Goal: Task Accomplishment & Management: Manage account settings

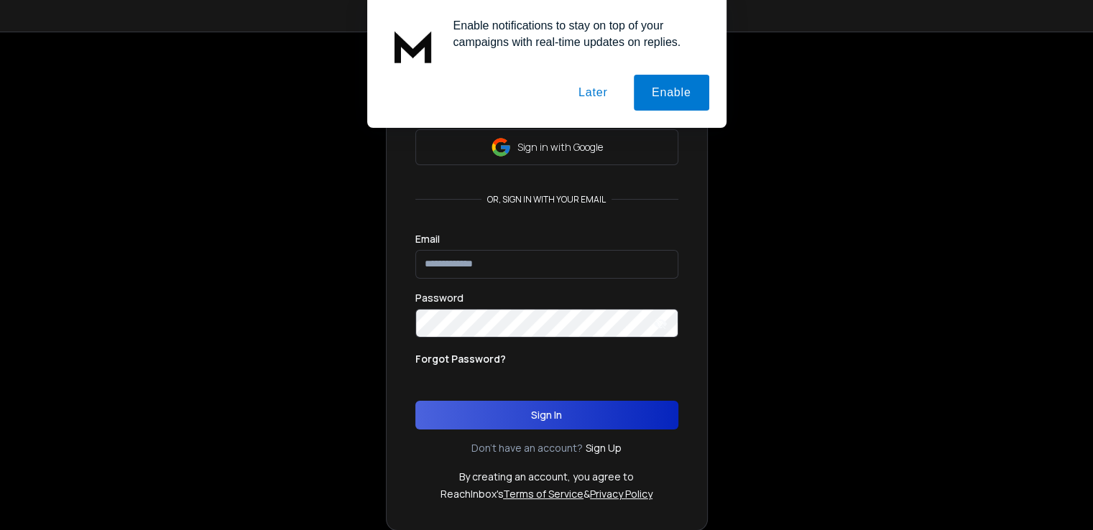
click at [581, 86] on button "Later" at bounding box center [593, 93] width 65 height 36
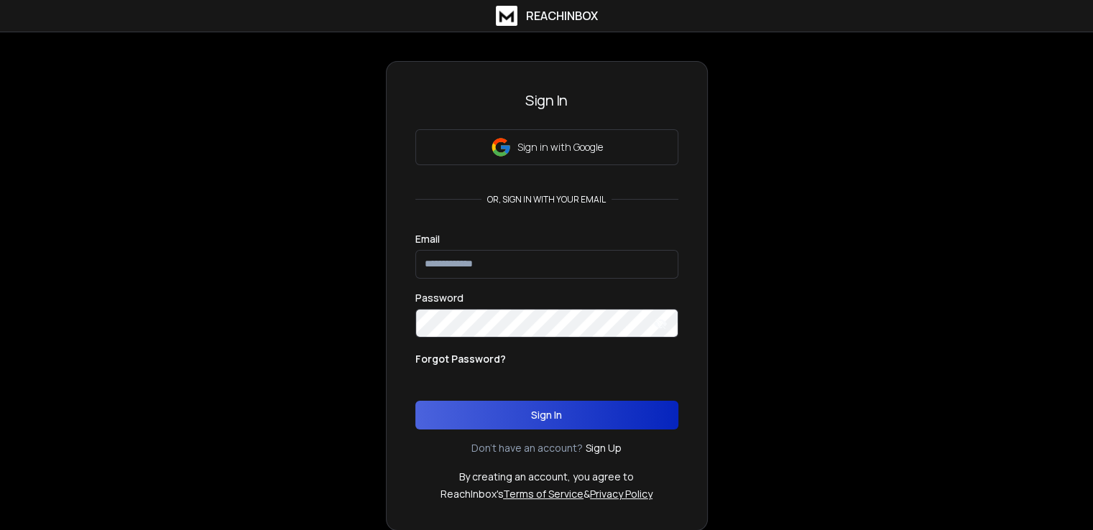
click at [510, 276] on input "email" at bounding box center [546, 264] width 263 height 29
type input "**********"
click at [513, 418] on button "Sign In" at bounding box center [546, 415] width 263 height 29
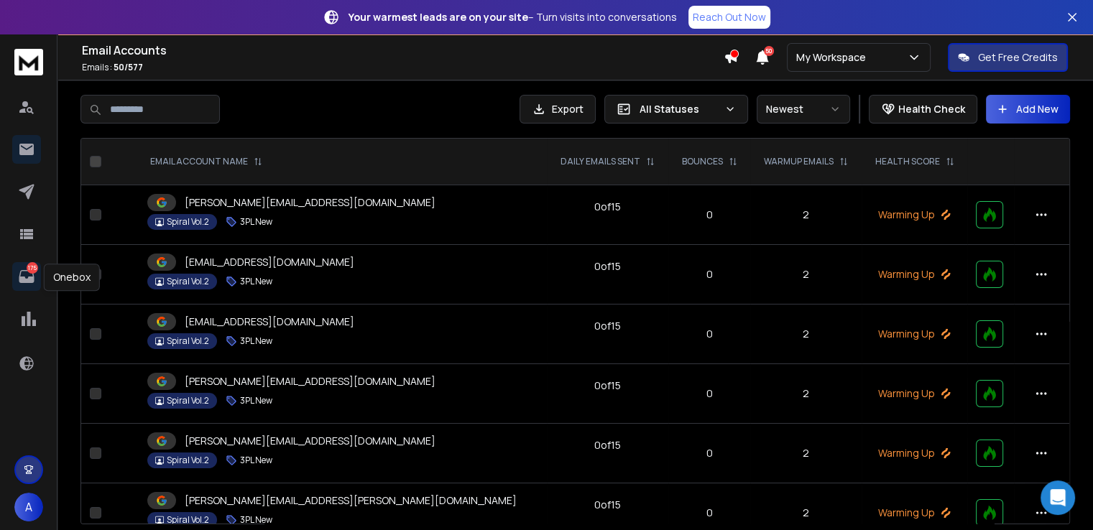
click at [34, 282] on icon at bounding box center [26, 276] width 17 height 17
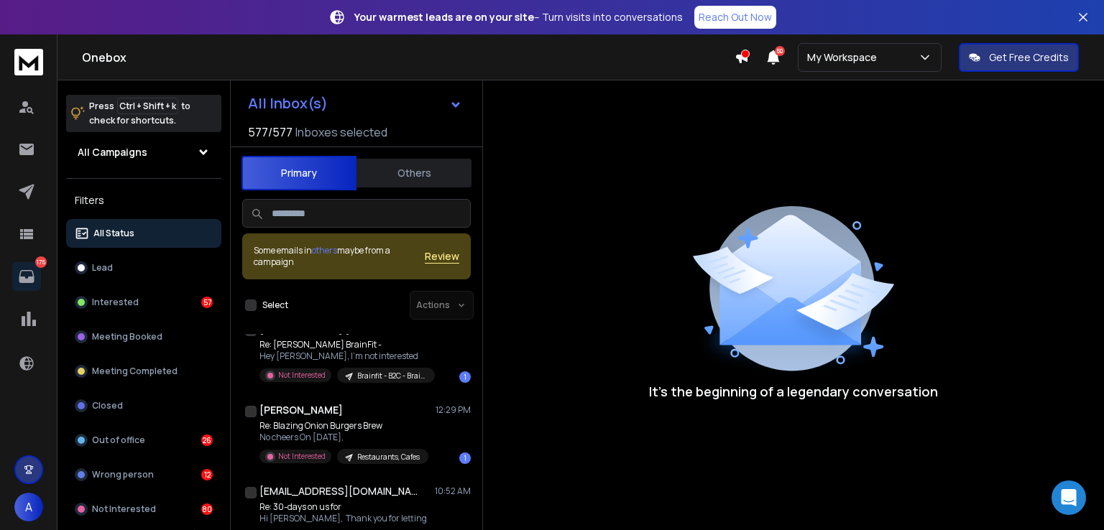
scroll to position [359, 0]
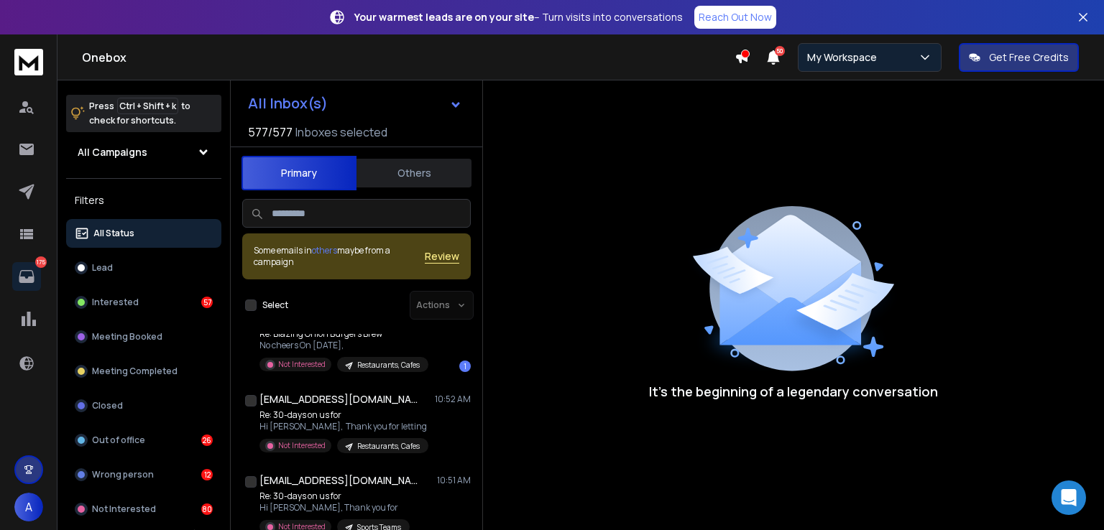
click at [883, 51] on p "My Workspace" at bounding box center [844, 57] width 75 height 14
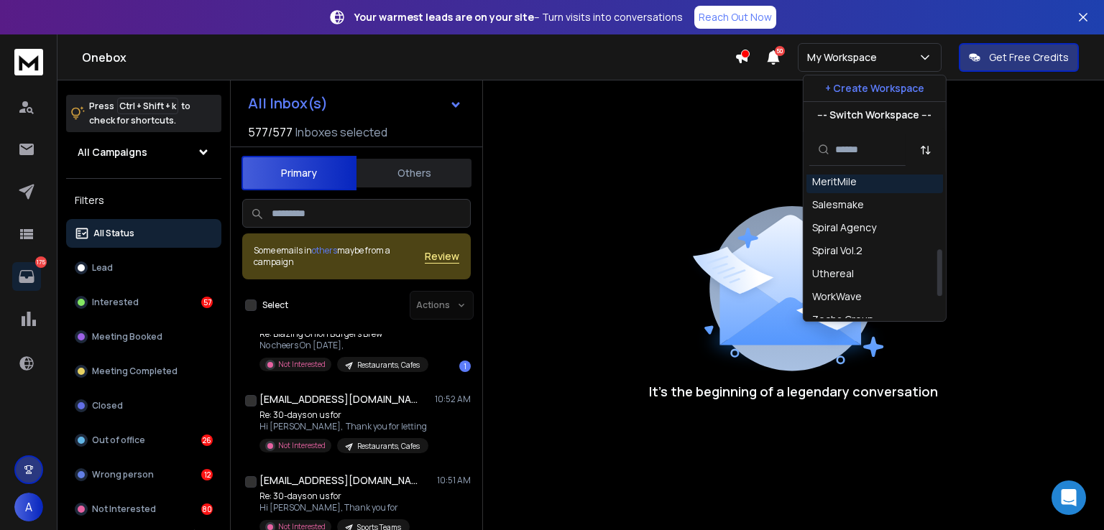
scroll to position [287, 0]
click at [860, 245] on div "Spiral Vol.2" at bounding box center [837, 243] width 50 height 14
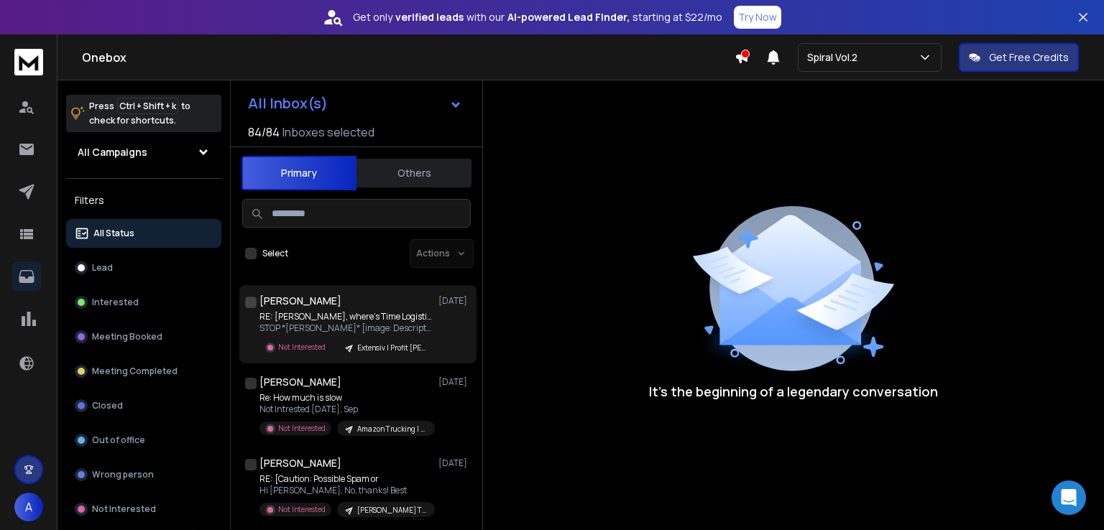
click at [372, 298] on div "[PERSON_NAME] [DATE]" at bounding box center [364, 301] width 211 height 14
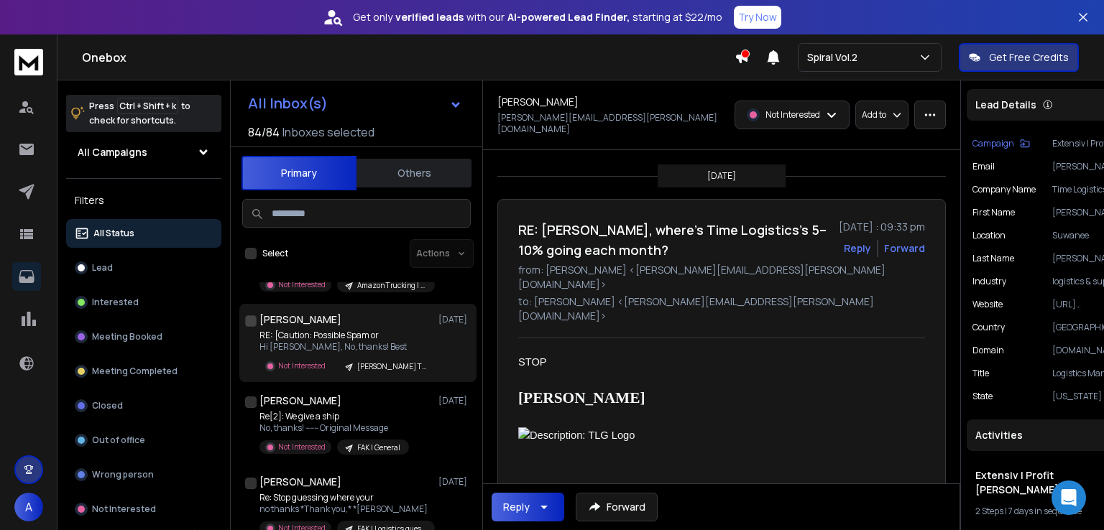
click at [346, 354] on div "RE: [Caution: Possible Spam or Hi [PERSON_NAME], No, thanks! Best Not Intereste…" at bounding box center [346, 352] width 175 height 44
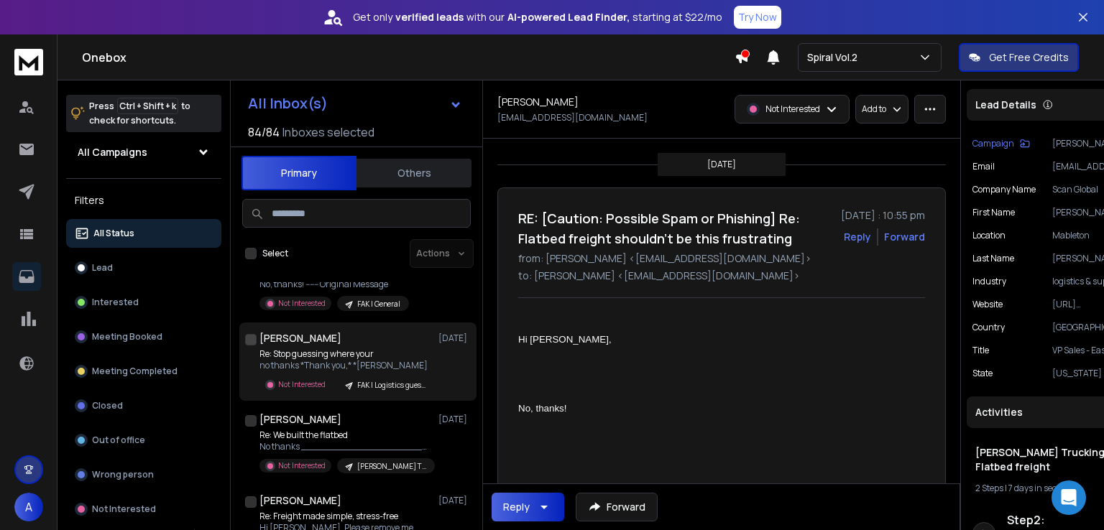
click at [357, 335] on div "[PERSON_NAME] [DATE]" at bounding box center [364, 338] width 211 height 14
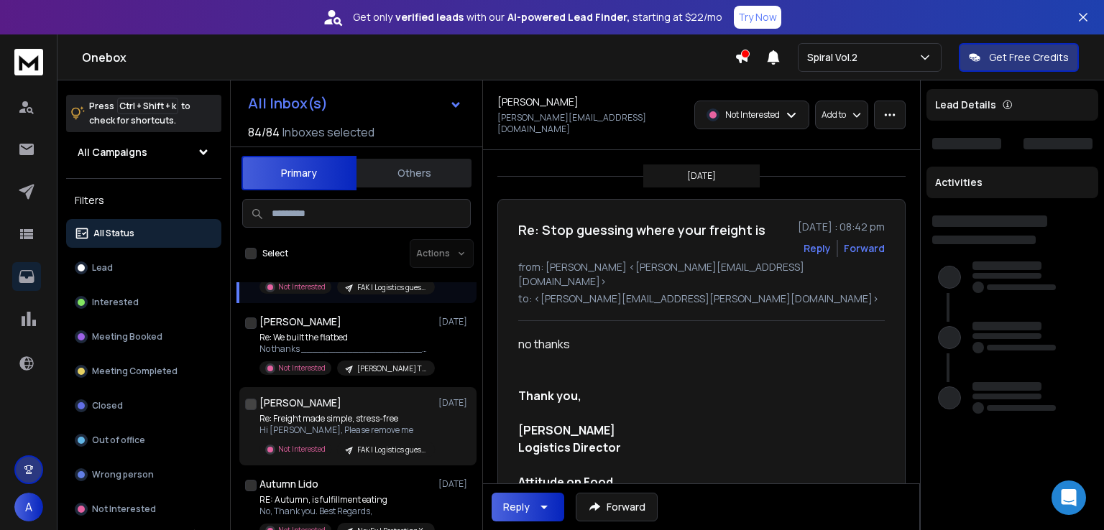
scroll to position [431, 0]
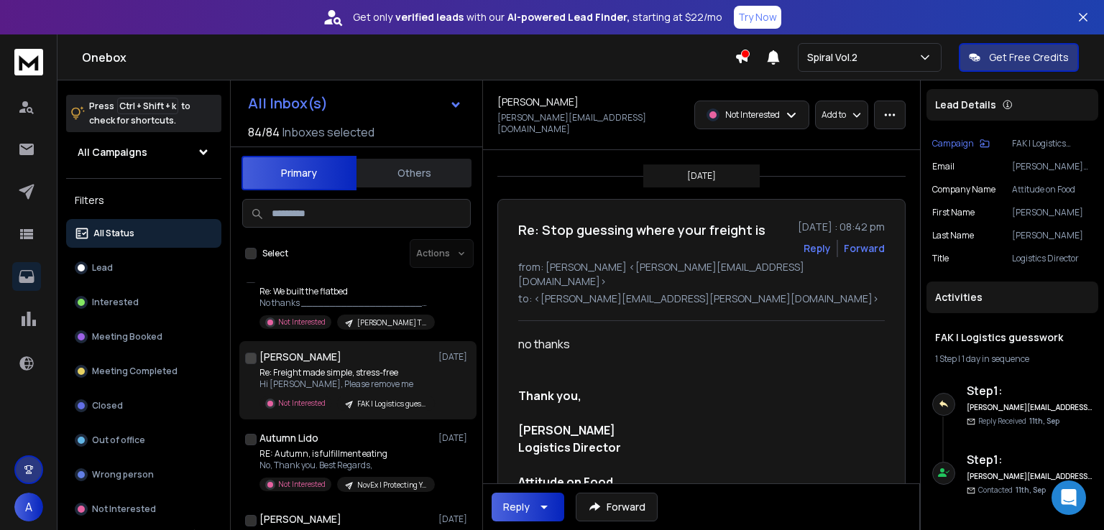
click at [357, 372] on p "Re: Freight made simple, stress-free" at bounding box center [345, 372] width 172 height 11
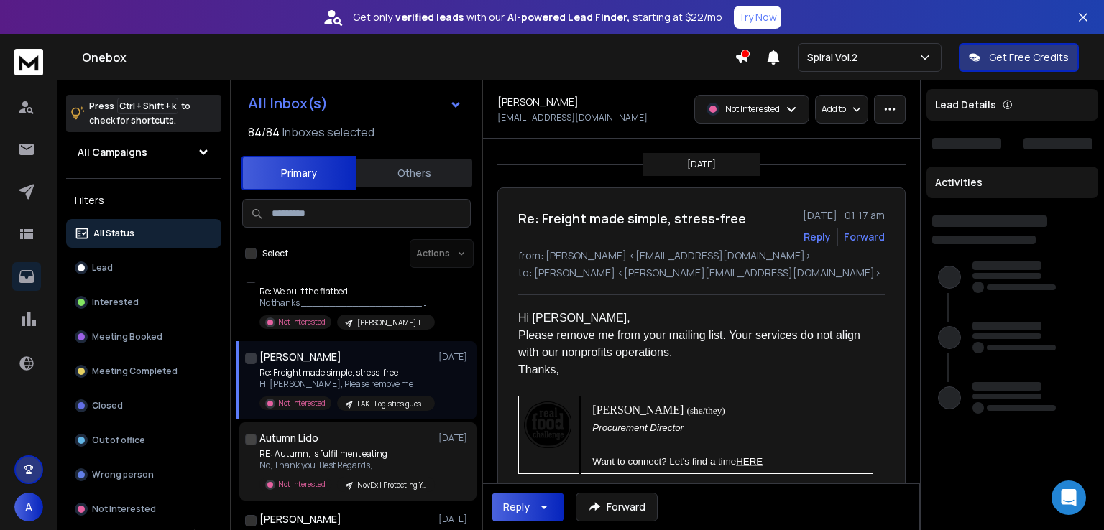
click at [360, 431] on div "Autumn Lido [DATE]" at bounding box center [364, 438] width 211 height 14
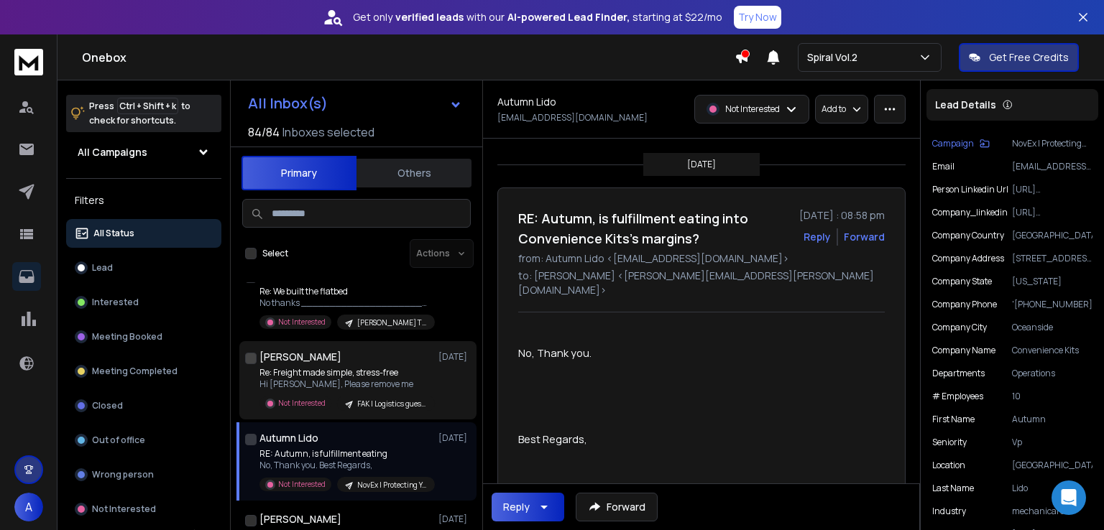
click at [362, 363] on div "[PERSON_NAME] [DATE]" at bounding box center [364, 357] width 211 height 14
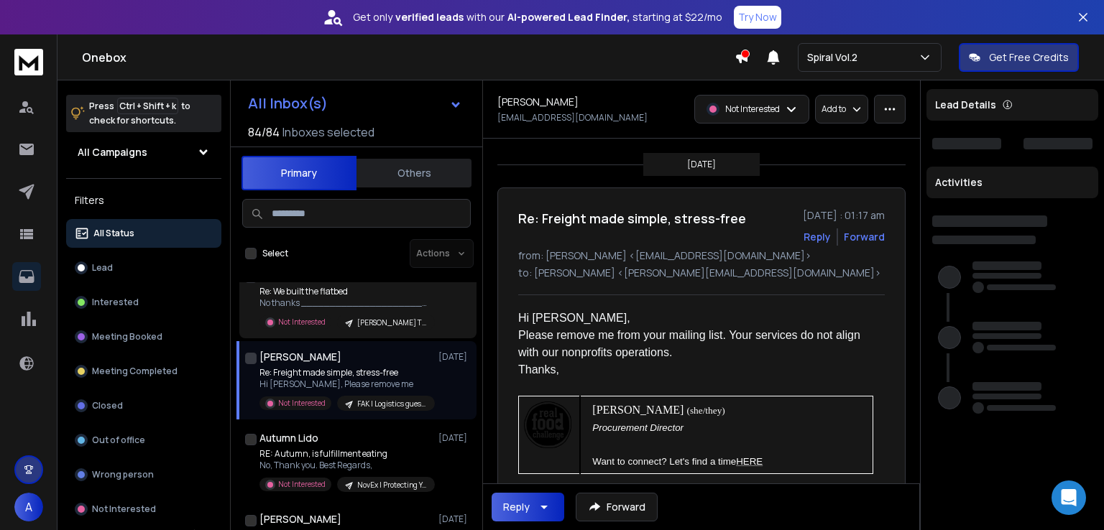
click at [354, 308] on p "No thanks ________________________________ From: [PERSON_NAME]" at bounding box center [345, 303] width 172 height 11
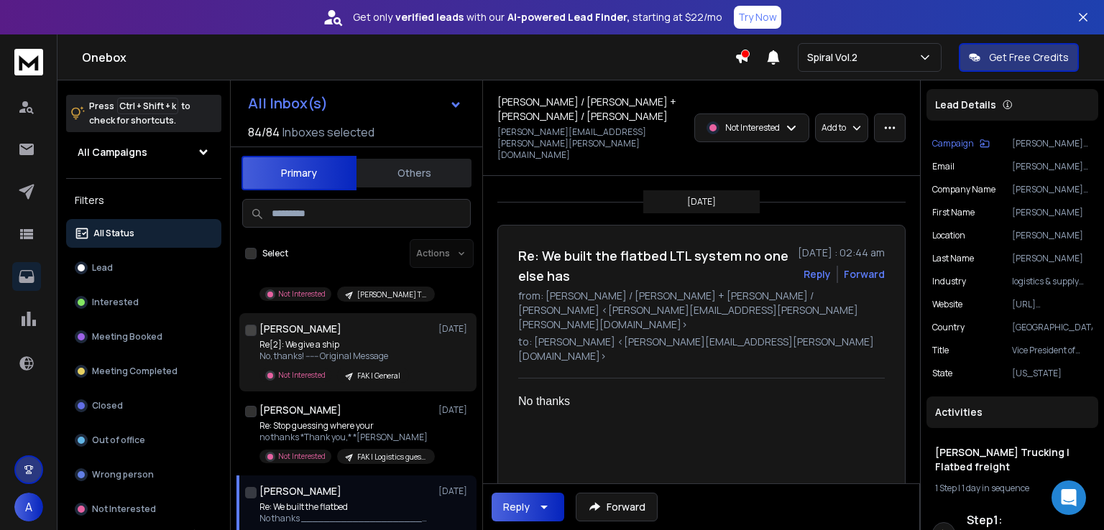
click at [351, 347] on p "Re[2]: We give a ship" at bounding box center [333, 344] width 149 height 11
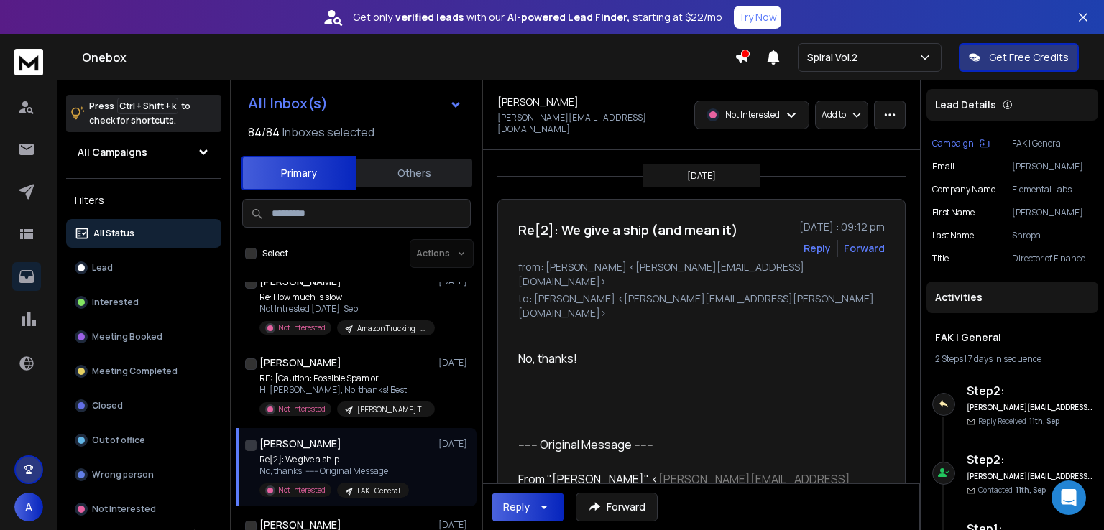
scroll to position [72, 0]
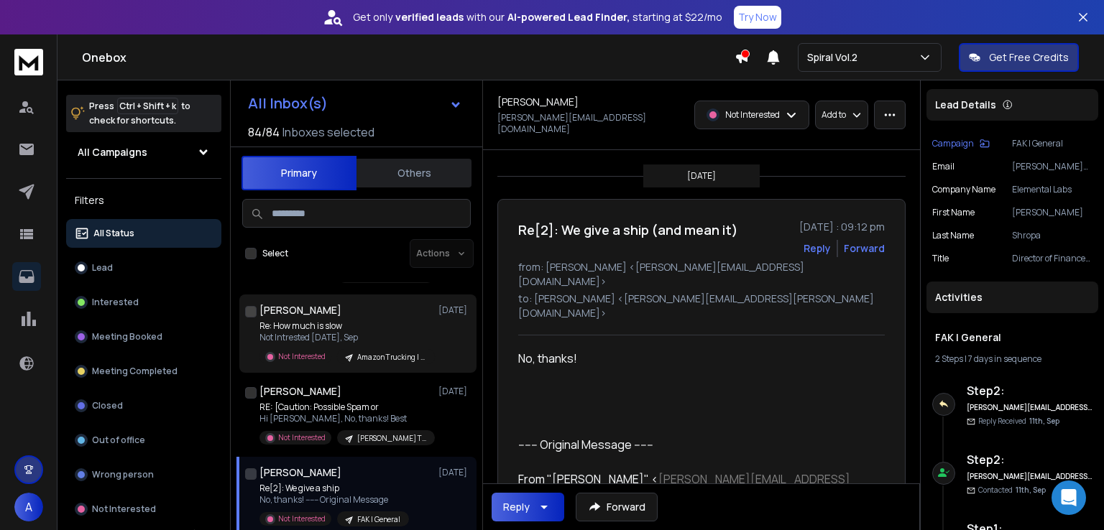
click at [351, 339] on p "Not Intrested [DATE], Sep" at bounding box center [345, 337] width 172 height 11
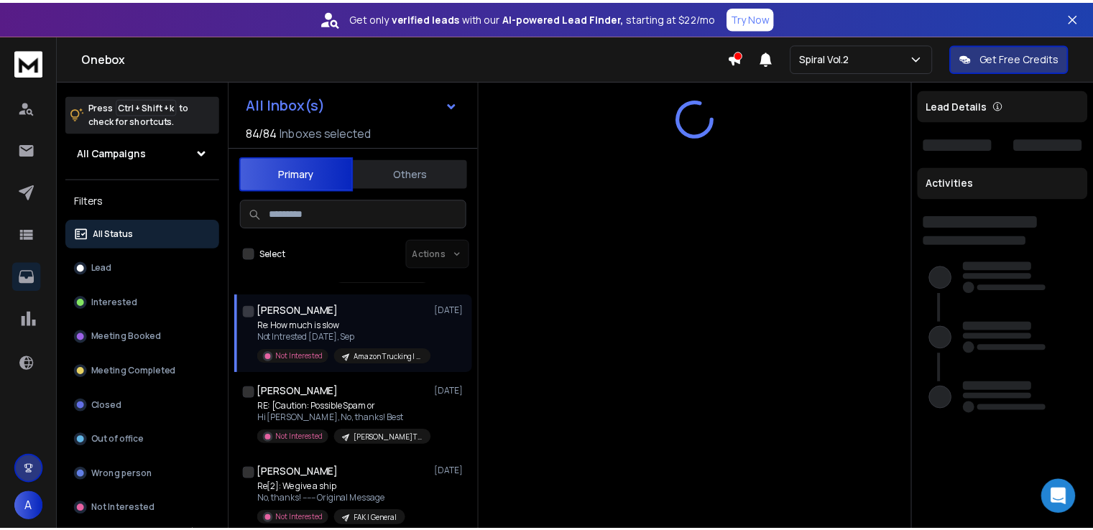
scroll to position [0, 0]
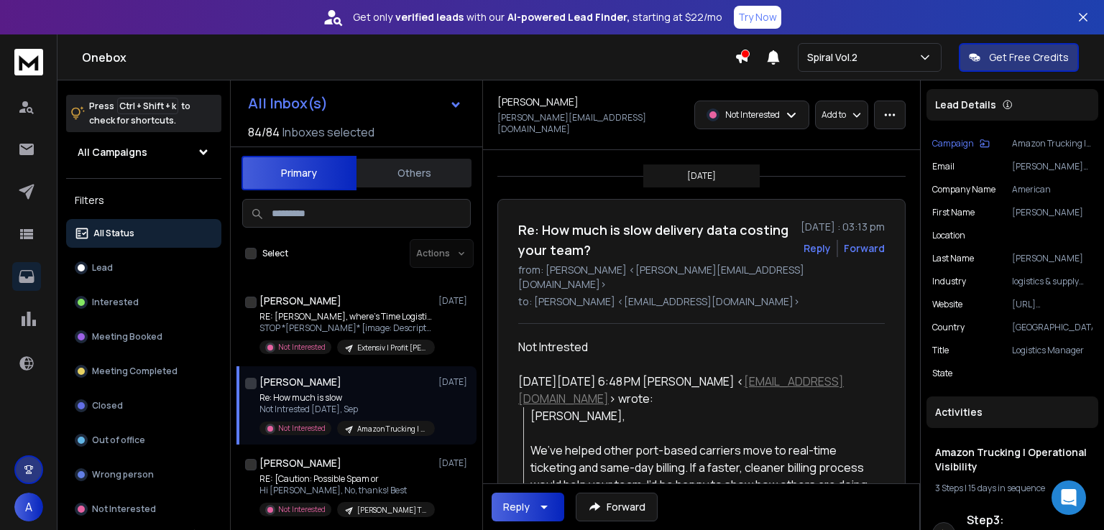
click at [351, 339] on div "RE: [PERSON_NAME], where’s Time Logistics’s STOP *[PERSON_NAME]* [image: Descri…" at bounding box center [346, 333] width 175 height 44
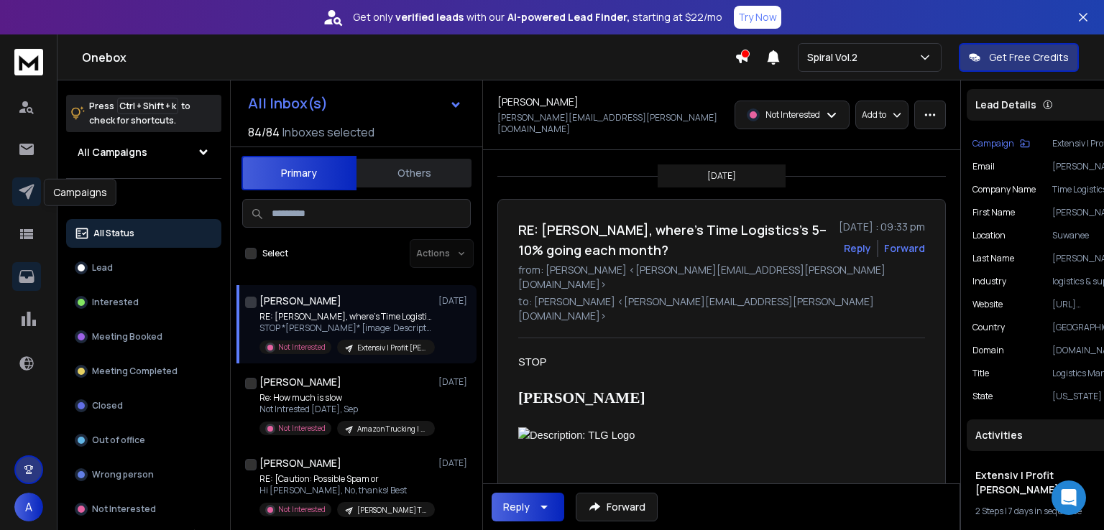
click at [32, 188] on icon at bounding box center [26, 191] width 15 height 15
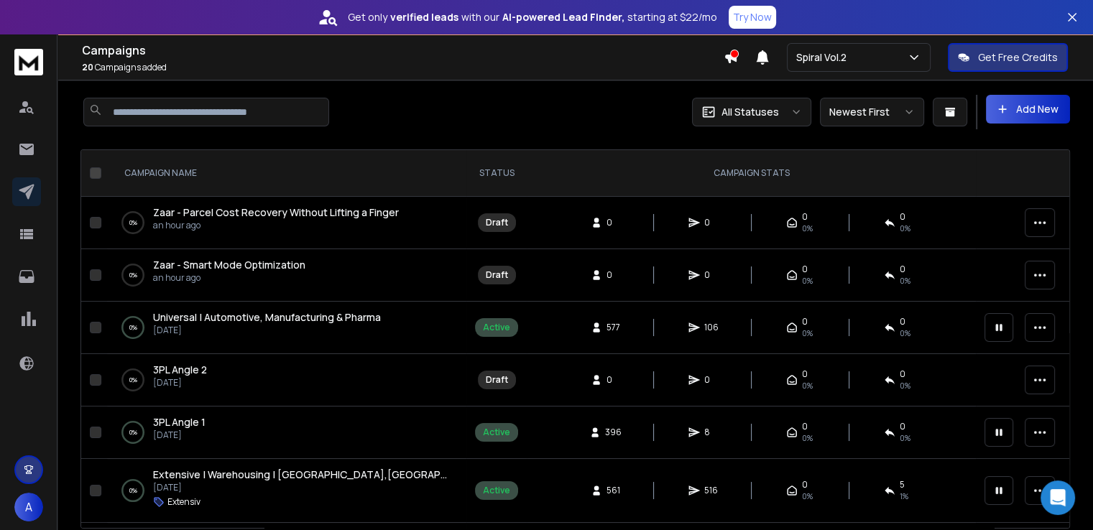
click at [368, 436] on div "0 % 3PL Angle 1 [DATE]" at bounding box center [286, 432] width 331 height 34
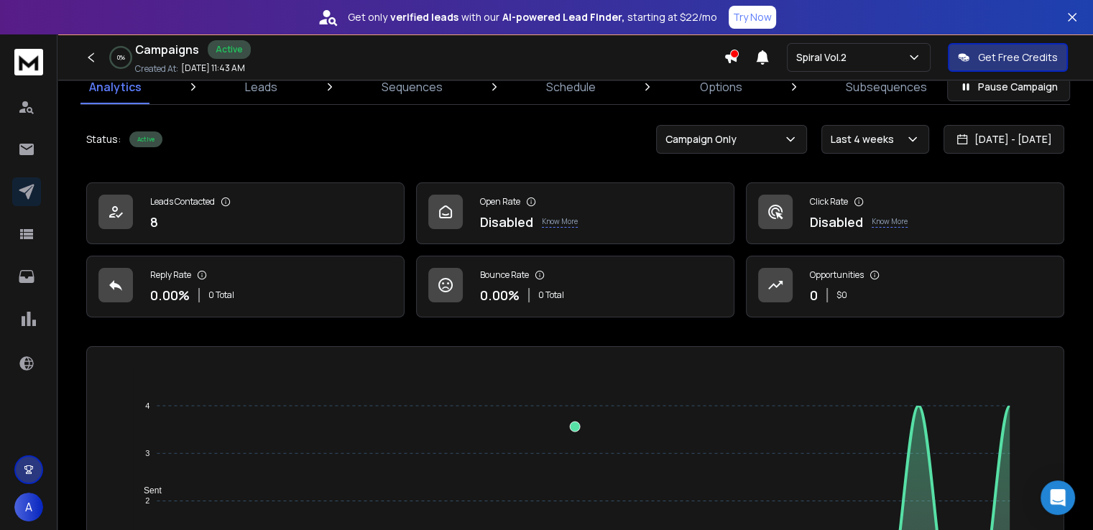
scroll to position [144, 0]
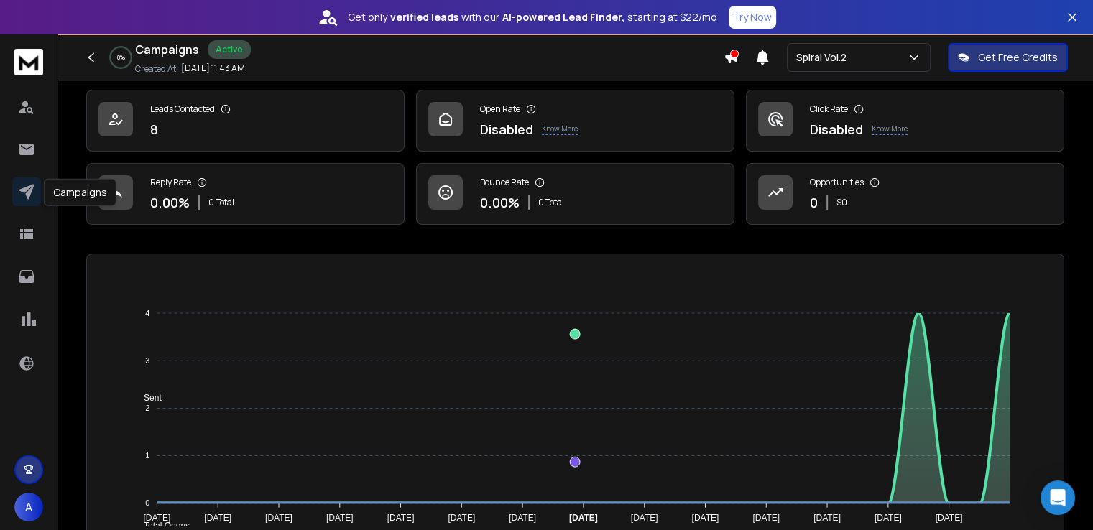
click at [34, 204] on link at bounding box center [26, 192] width 29 height 29
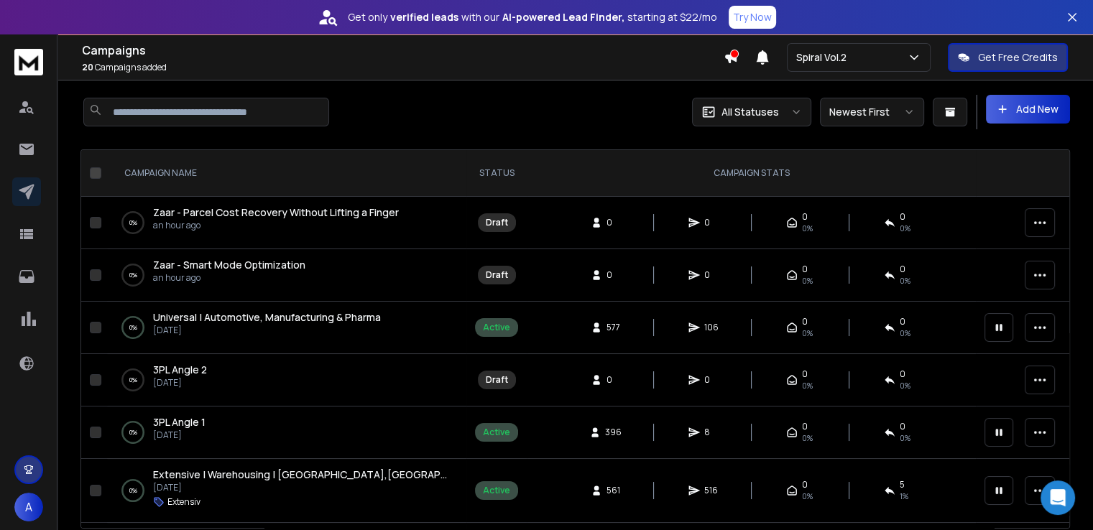
click at [229, 369] on div "0 % 3PL Angle 2 3 days ago" at bounding box center [286, 380] width 331 height 34
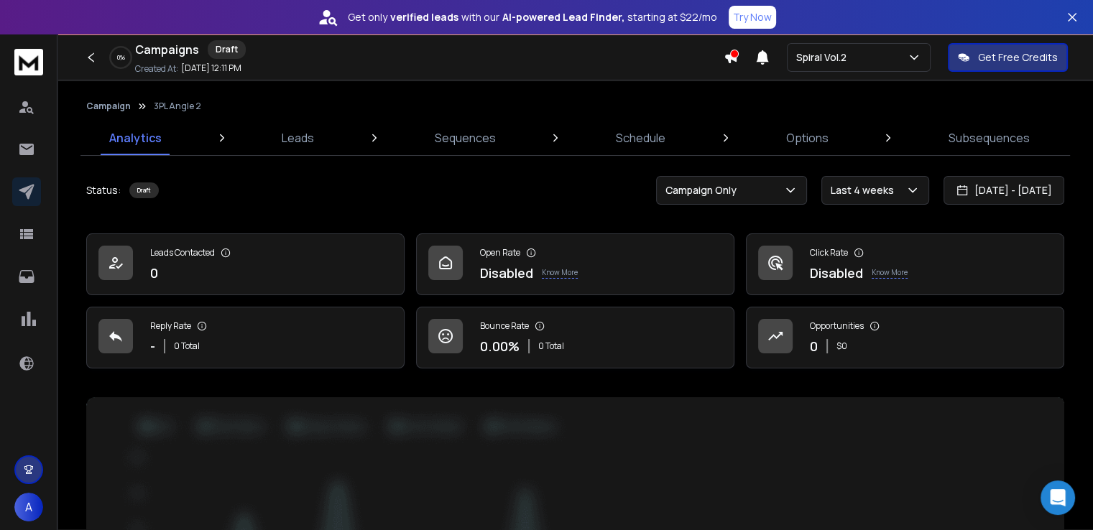
click at [112, 107] on button "Campaign" at bounding box center [108, 106] width 45 height 11
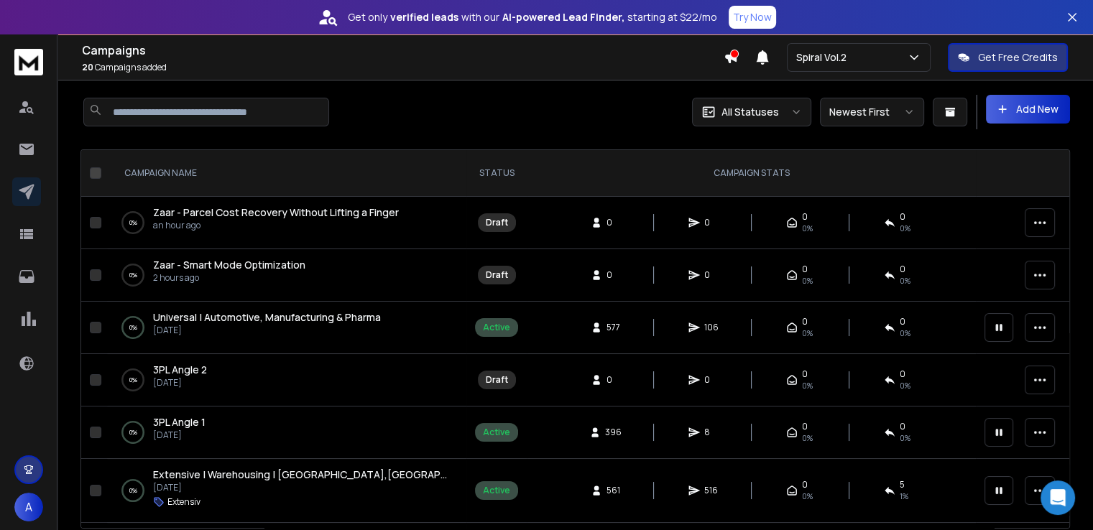
click at [96, 380] on button "button" at bounding box center [95, 379] width 11 height 11
click at [96, 435] on button "button" at bounding box center [95, 432] width 11 height 11
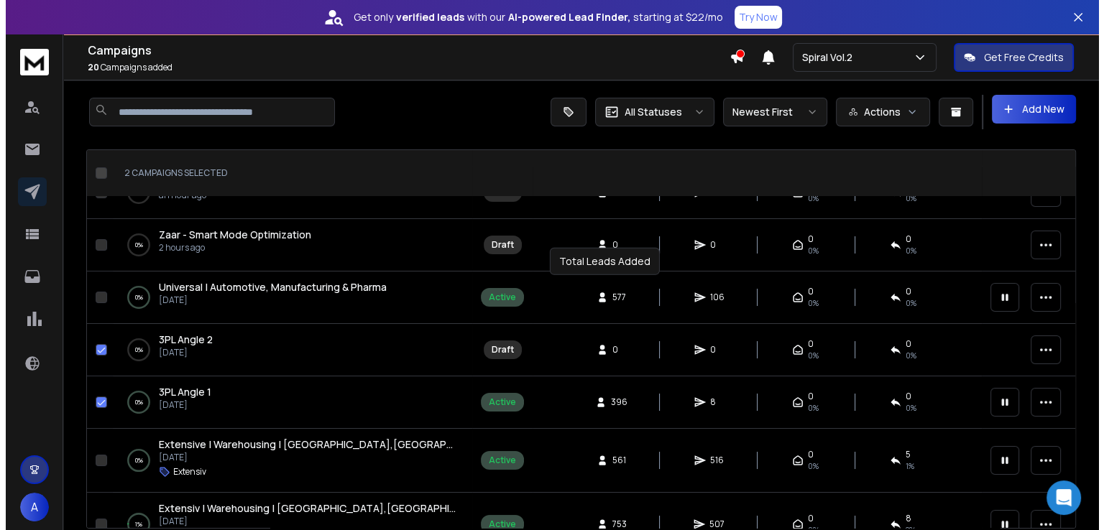
scroll to position [72, 0]
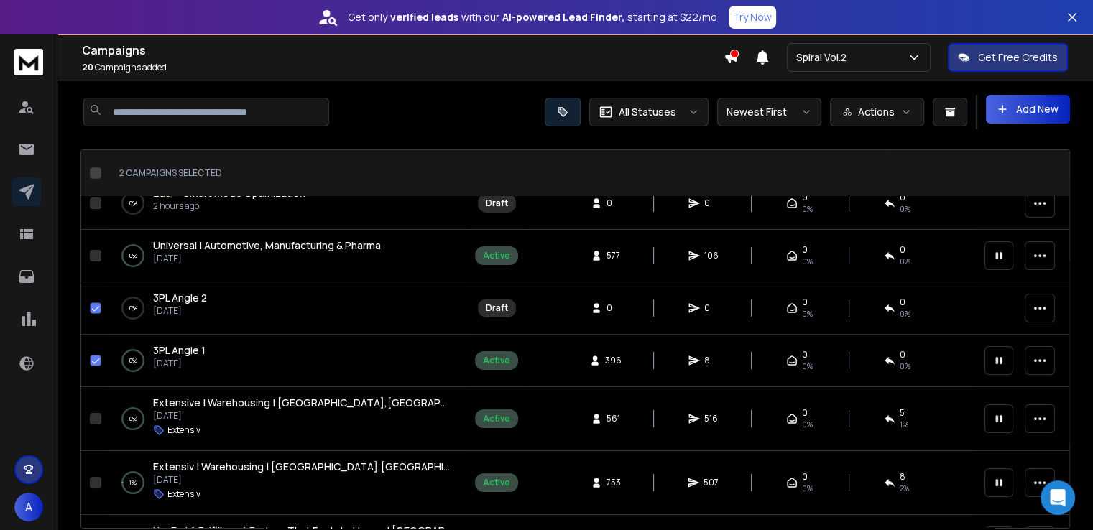
click at [566, 115] on icon at bounding box center [562, 111] width 9 height 9
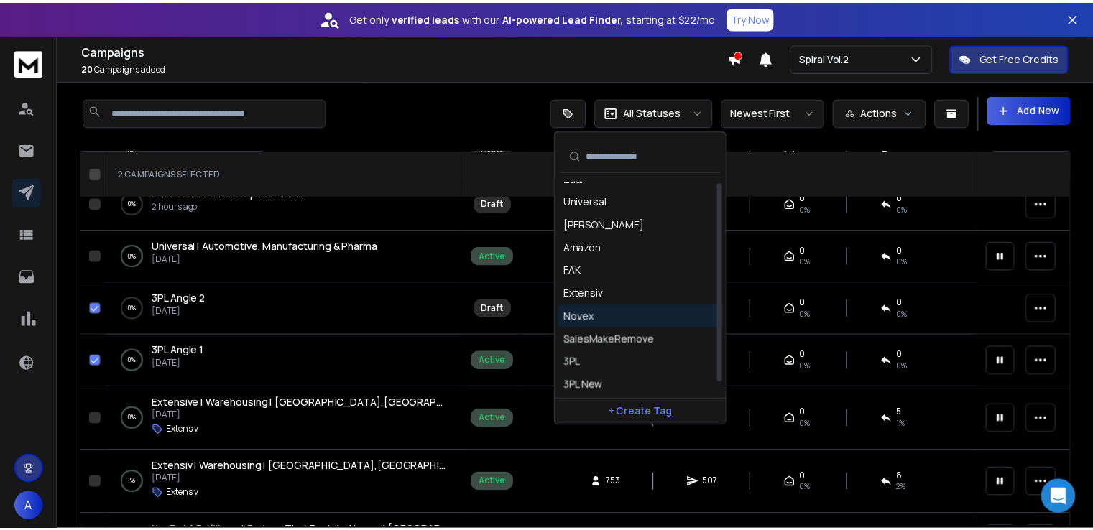
scroll to position [14, 0]
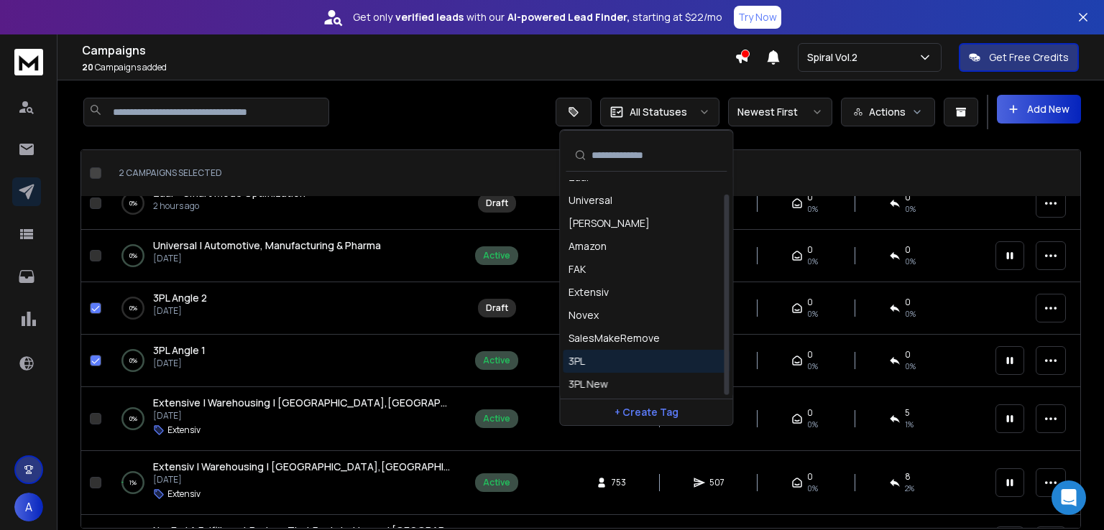
click at [586, 355] on div "3PL" at bounding box center [646, 361] width 155 height 14
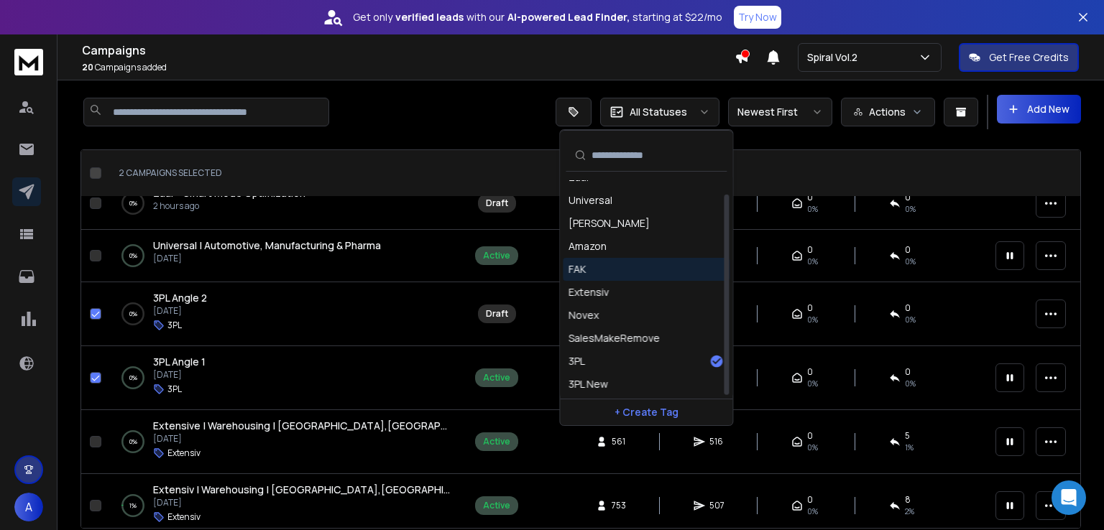
click at [453, 87] on div "Campaigns 20 Campaigns Added All Statuses Newest First Actions Add New 2 campai…" at bounding box center [580, 359] width 1046 height 559
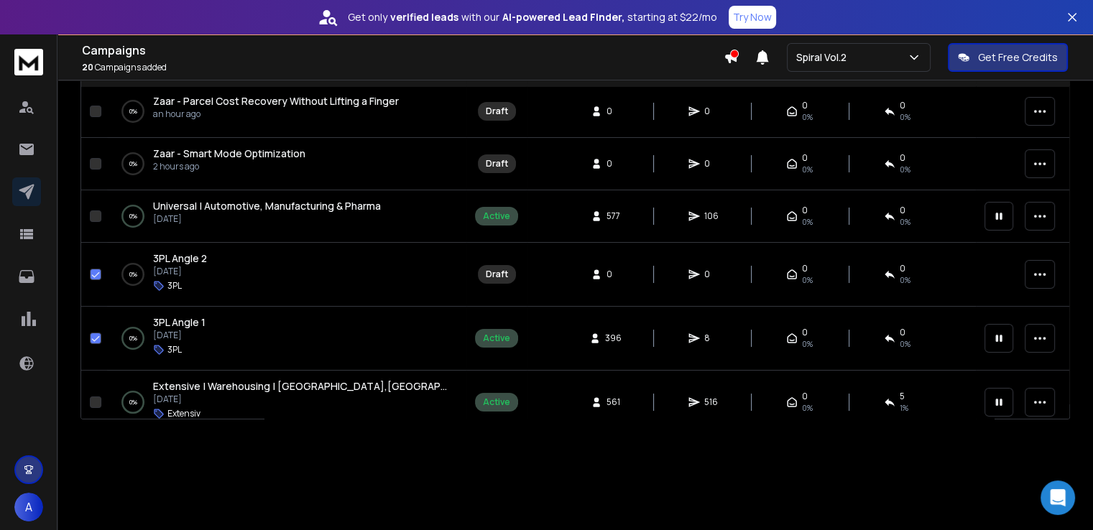
scroll to position [0, 0]
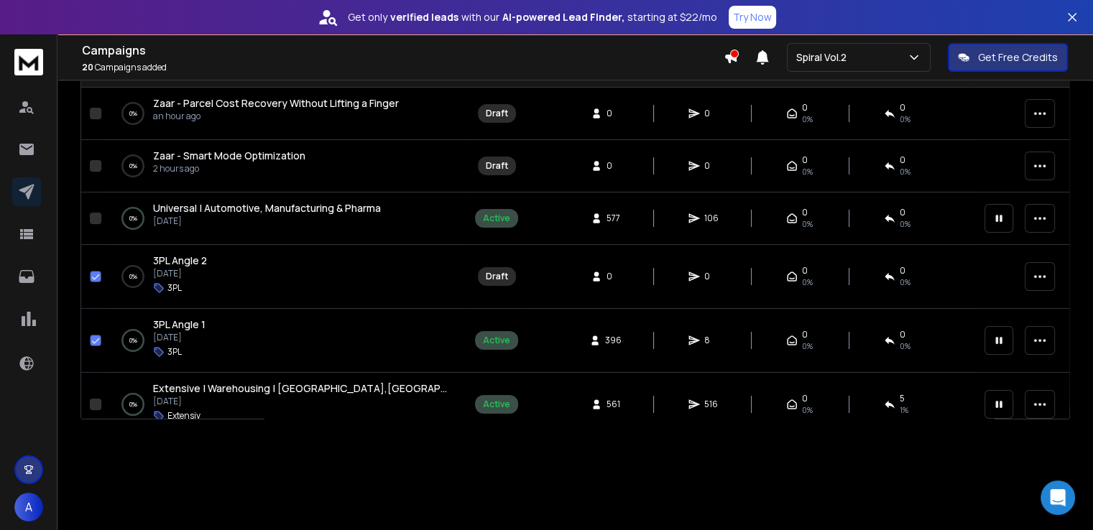
click at [287, 47] on h1 "Campaigns" at bounding box center [403, 50] width 642 height 17
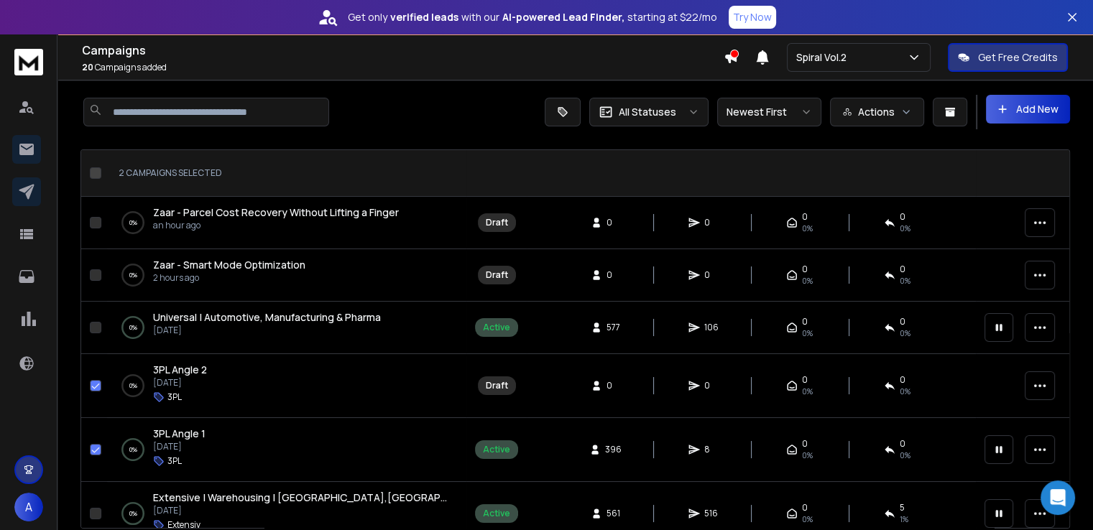
click at [27, 158] on link at bounding box center [26, 149] width 29 height 29
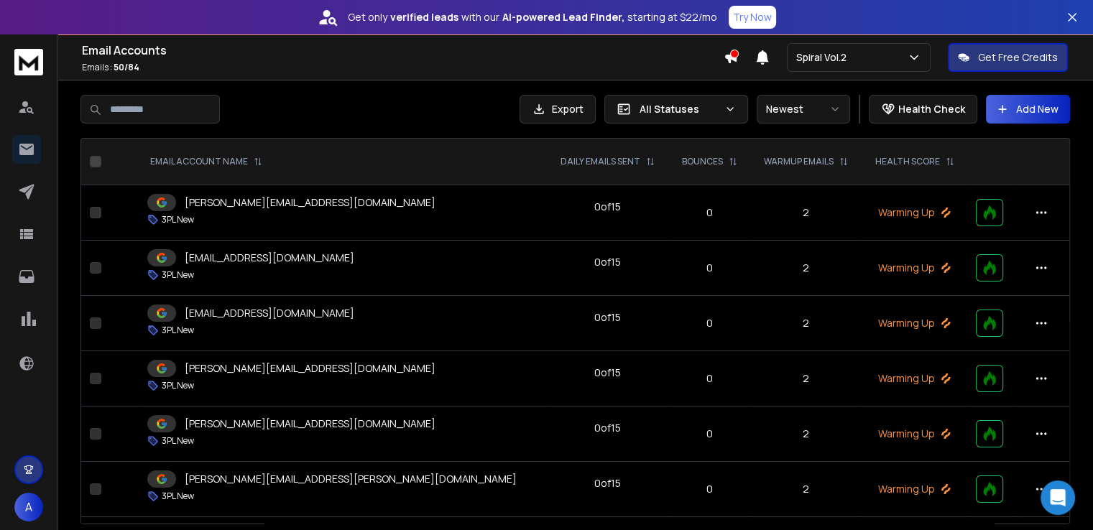
click at [172, 116] on input at bounding box center [149, 109] width 139 height 29
type input "***"
click at [425, 103] on div "***" at bounding box center [295, 109] width 431 height 29
click at [150, 107] on input "***" at bounding box center [149, 109] width 139 height 29
click at [448, 109] on div "***" at bounding box center [295, 109] width 431 height 29
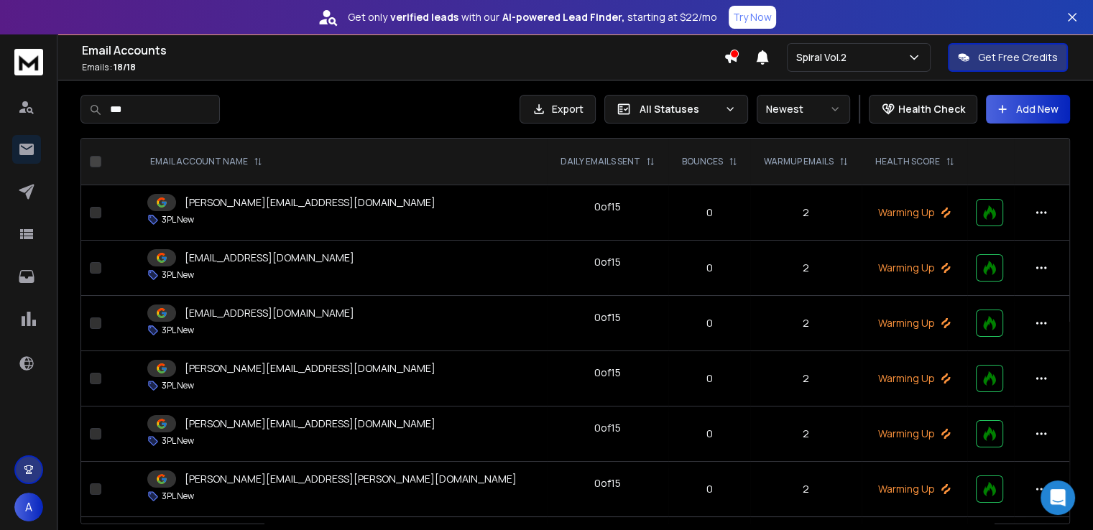
click at [325, 102] on div "***" at bounding box center [295, 109] width 431 height 29
click at [460, 121] on div "***" at bounding box center [295, 109] width 431 height 29
click at [448, 114] on div "***" at bounding box center [295, 109] width 431 height 29
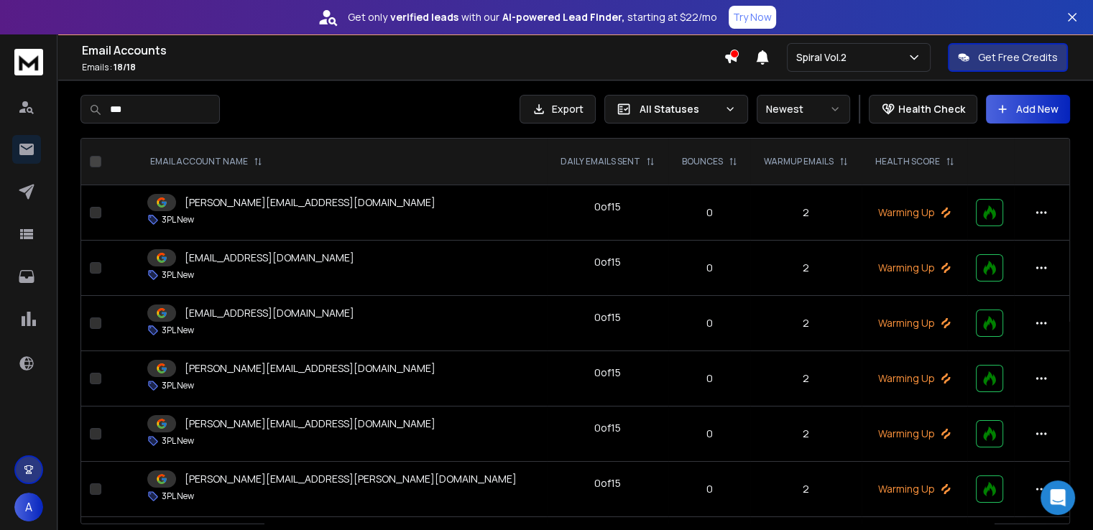
click at [448, 115] on div "***" at bounding box center [295, 109] width 431 height 29
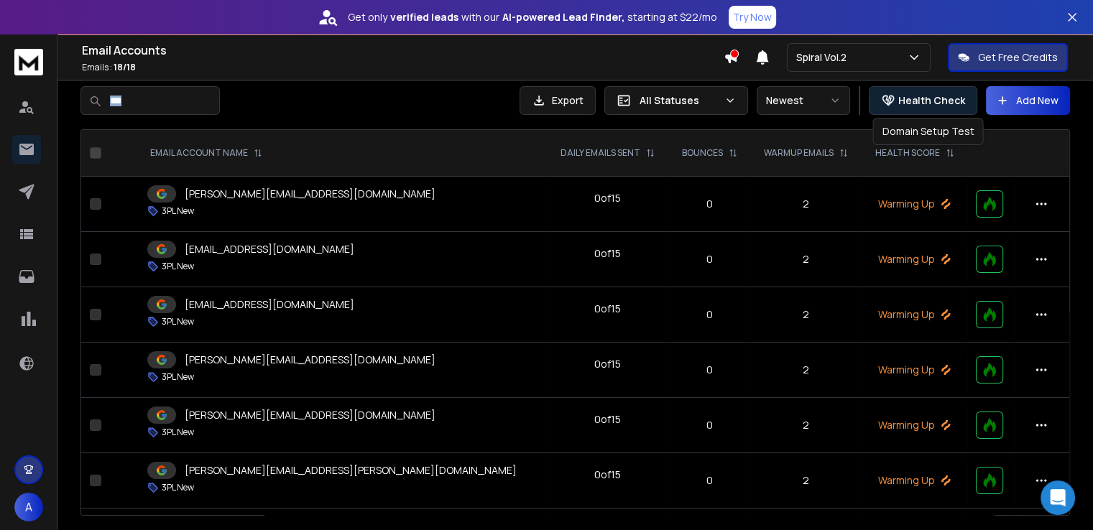
click at [906, 102] on p "Health Check" at bounding box center [931, 100] width 67 height 14
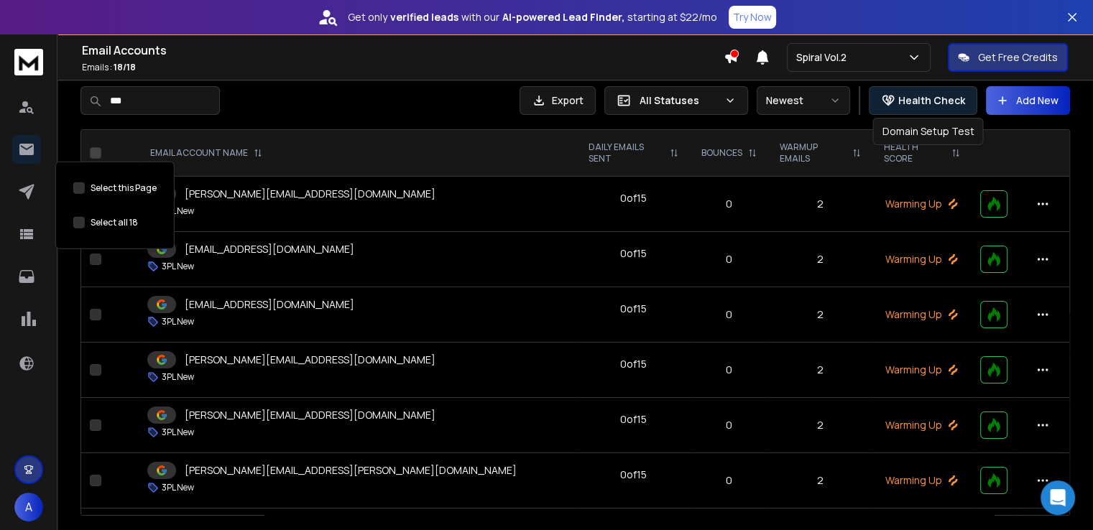
click at [98, 159] on th at bounding box center [109, 153] width 57 height 47
click at [92, 153] on button "Select this Page" at bounding box center [95, 152] width 11 height 11
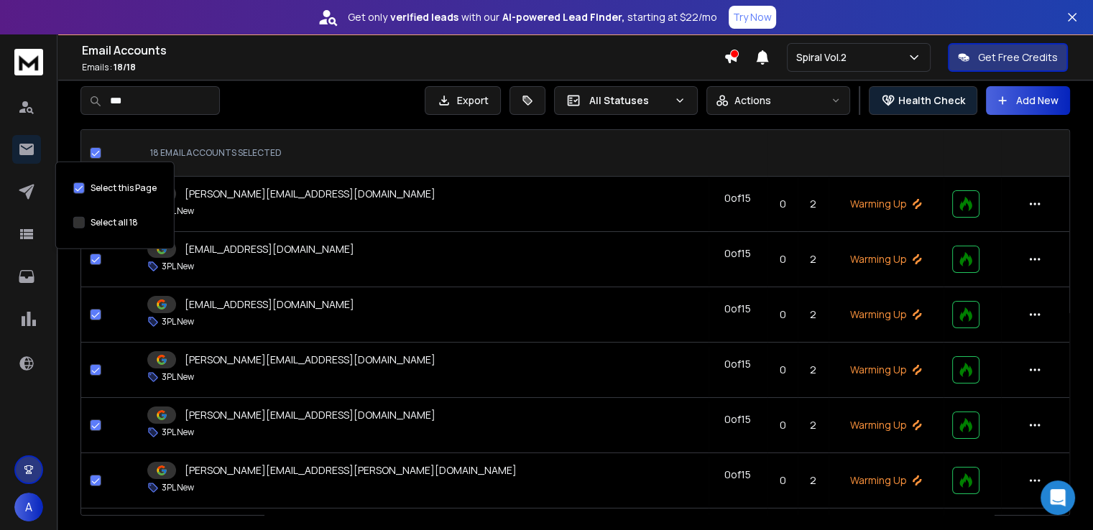
click at [102, 228] on label "Select all 18" at bounding box center [114, 222] width 47 height 11
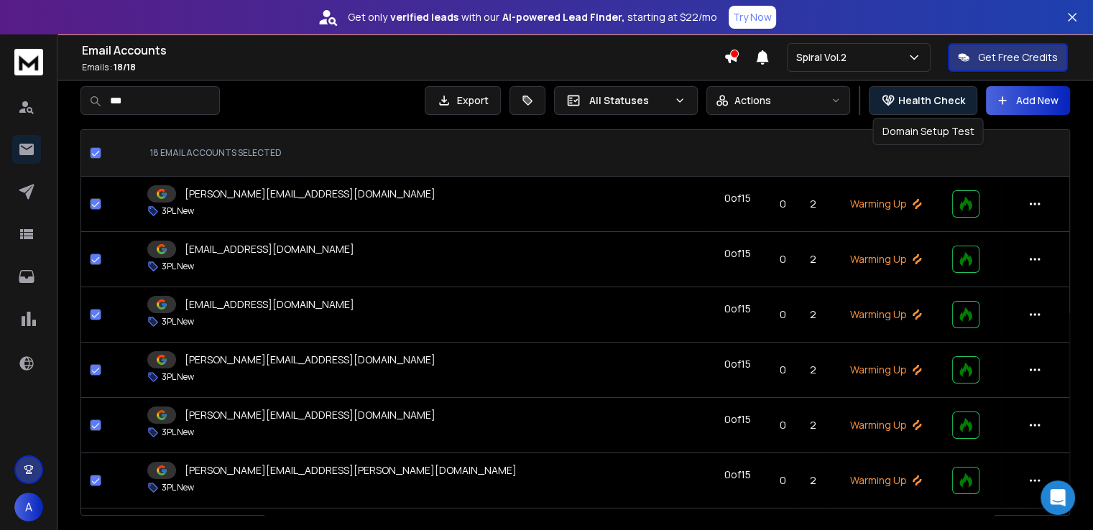
click at [946, 101] on p "Health Check" at bounding box center [931, 100] width 67 height 14
click at [27, 190] on icon at bounding box center [26, 191] width 15 height 15
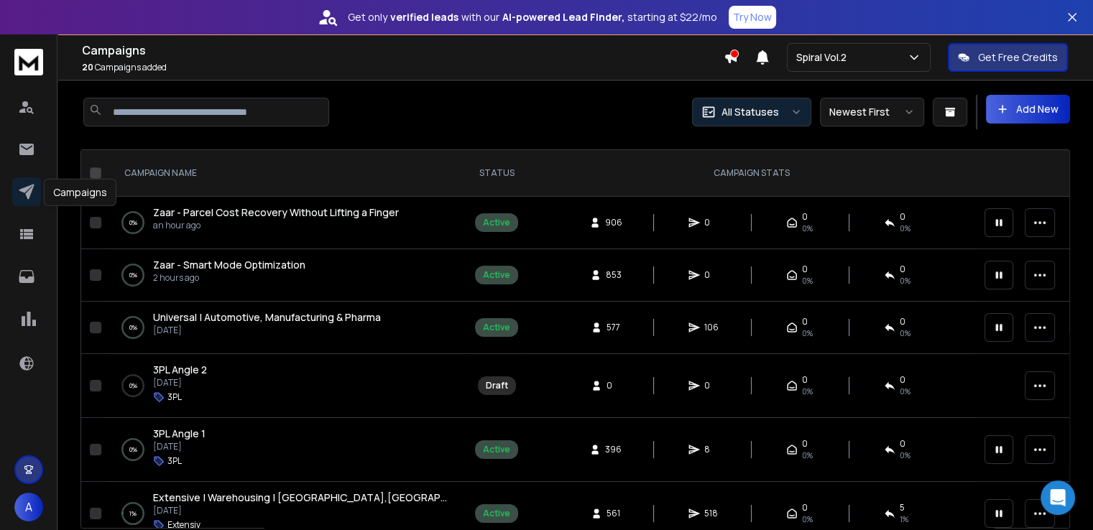
click at [768, 103] on button "All Statuses" at bounding box center [751, 112] width 119 height 29
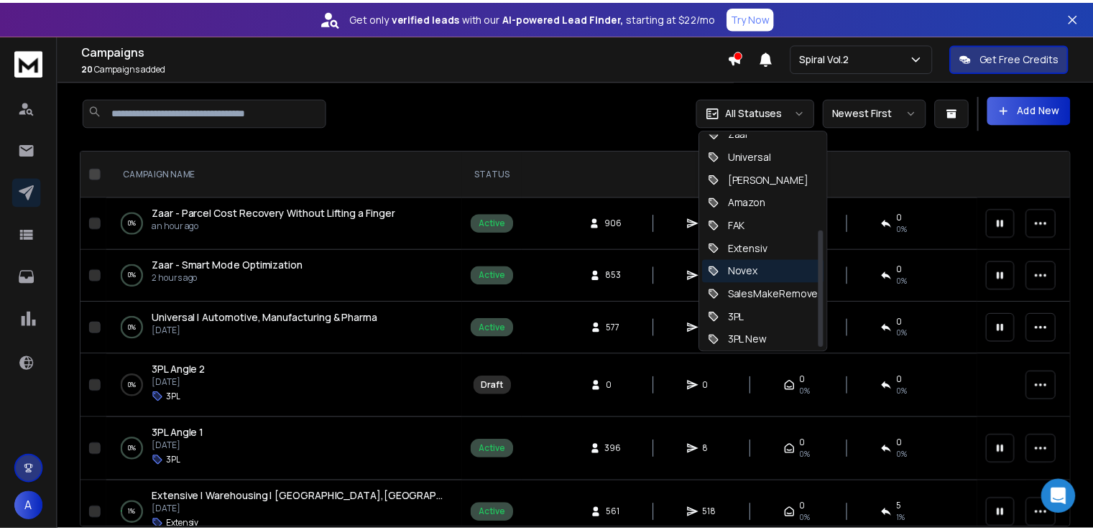
scroll to position [175, 0]
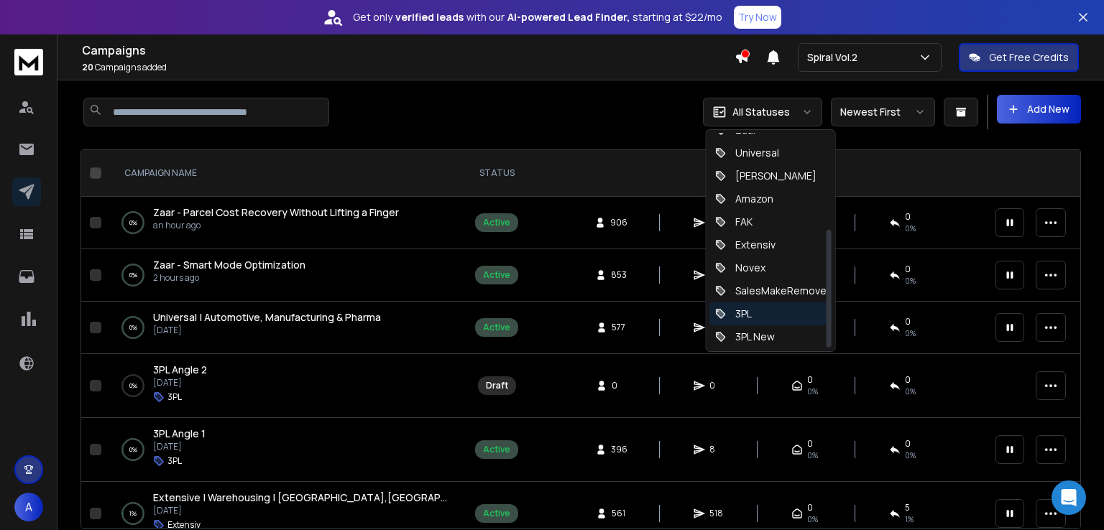
click at [756, 323] on div "3PL" at bounding box center [770, 314] width 123 height 23
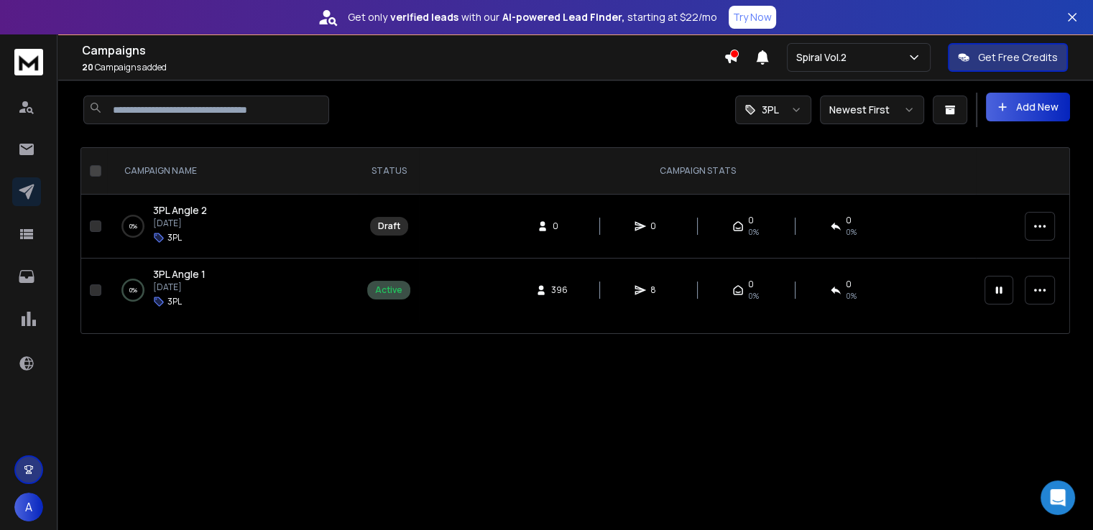
scroll to position [0, 0]
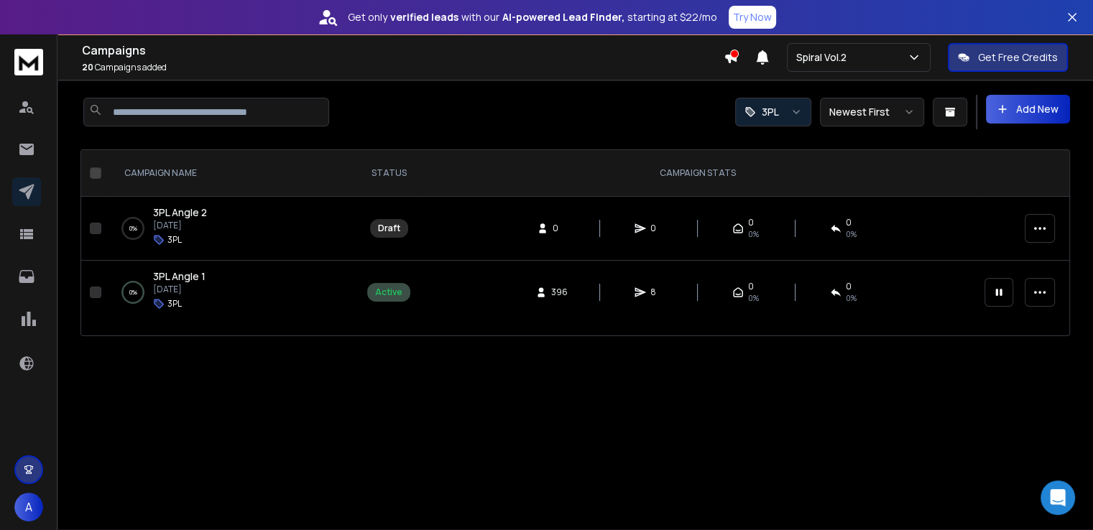
click at [798, 116] on icon "button" at bounding box center [796, 111] width 11 height 11
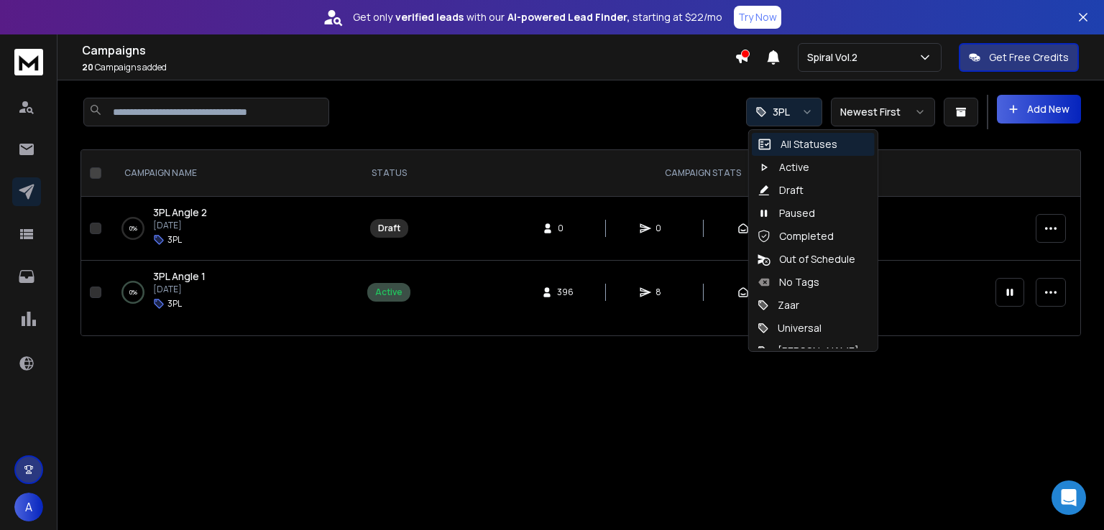
click at [790, 116] on p "3PL" at bounding box center [781, 112] width 17 height 14
